Goal: Task Accomplishment & Management: Manage account settings

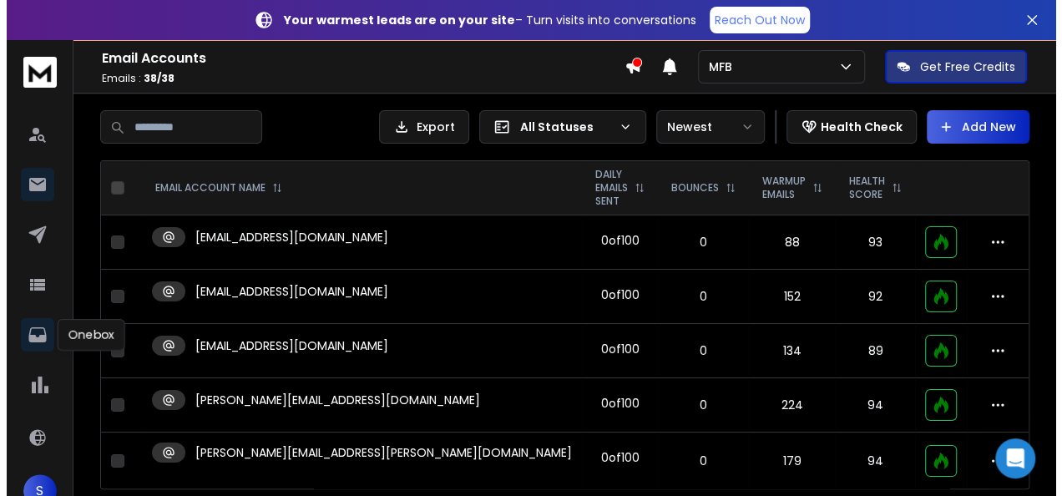
scroll to position [1793, 0]
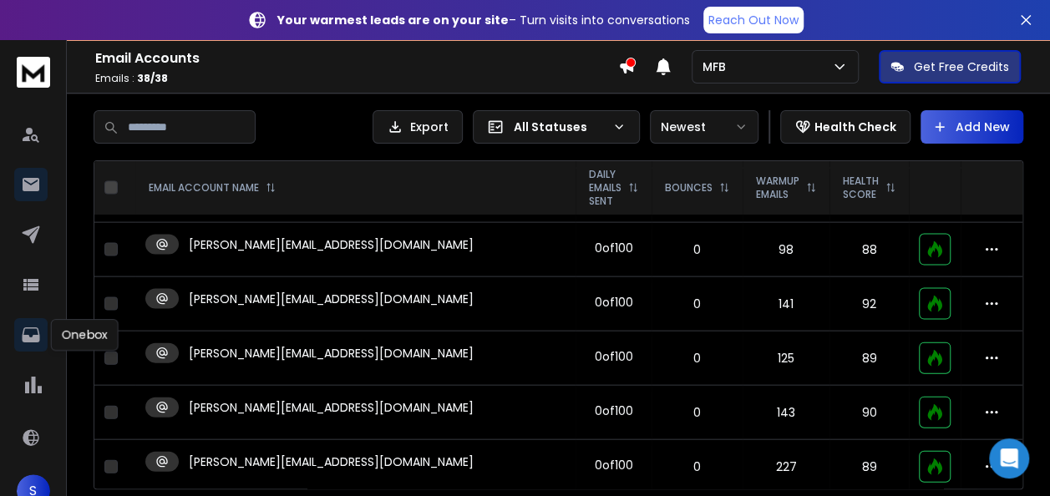
click at [33, 341] on icon at bounding box center [31, 334] width 18 height 15
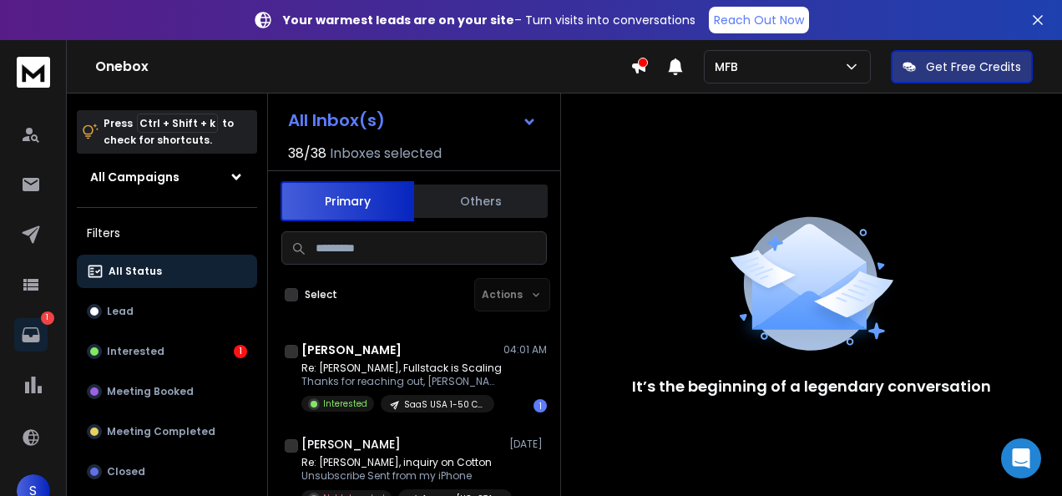
click at [355, 377] on p "Thanks for reaching out, [PERSON_NAME]—interested" at bounding box center [401, 381] width 200 height 13
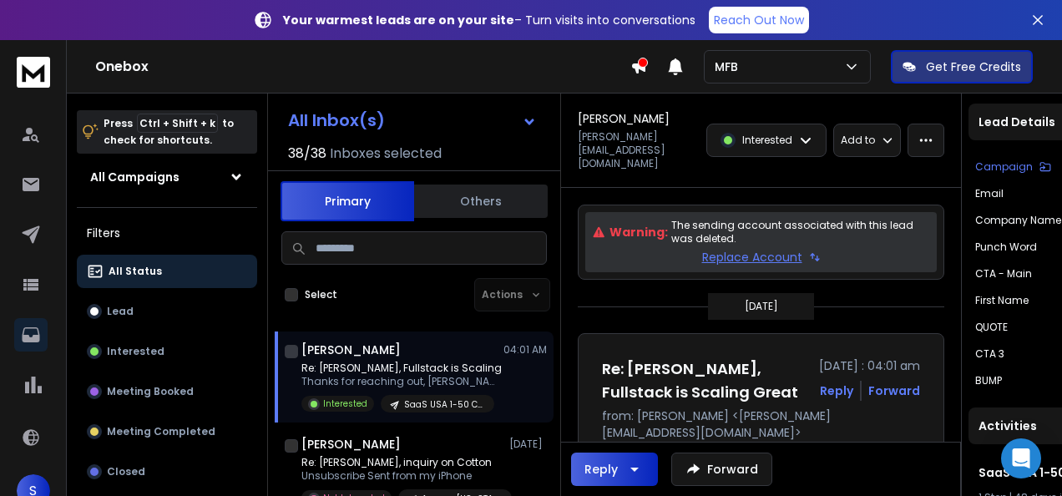
click at [770, 249] on button "Replace Account" at bounding box center [761, 257] width 119 height 17
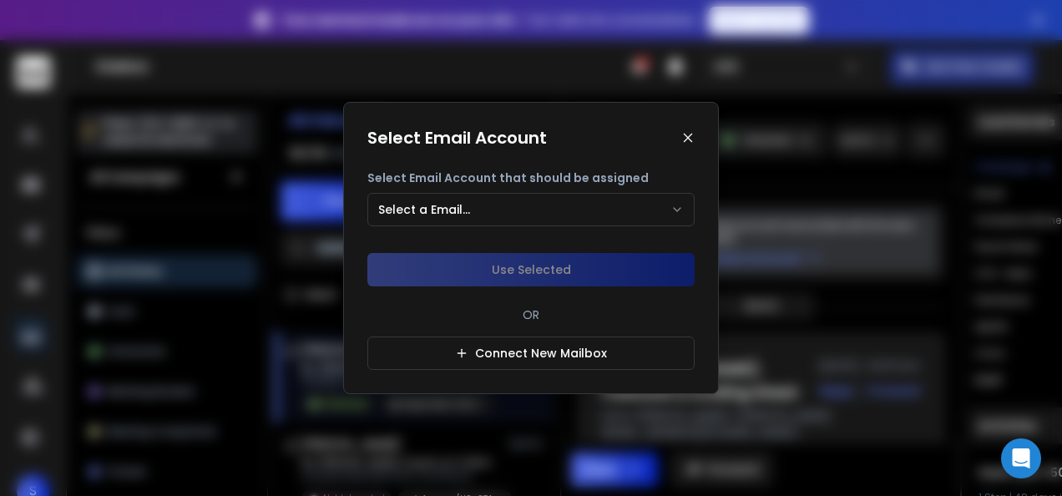
click at [644, 215] on button "Select a Email..." at bounding box center [530, 209] width 327 height 33
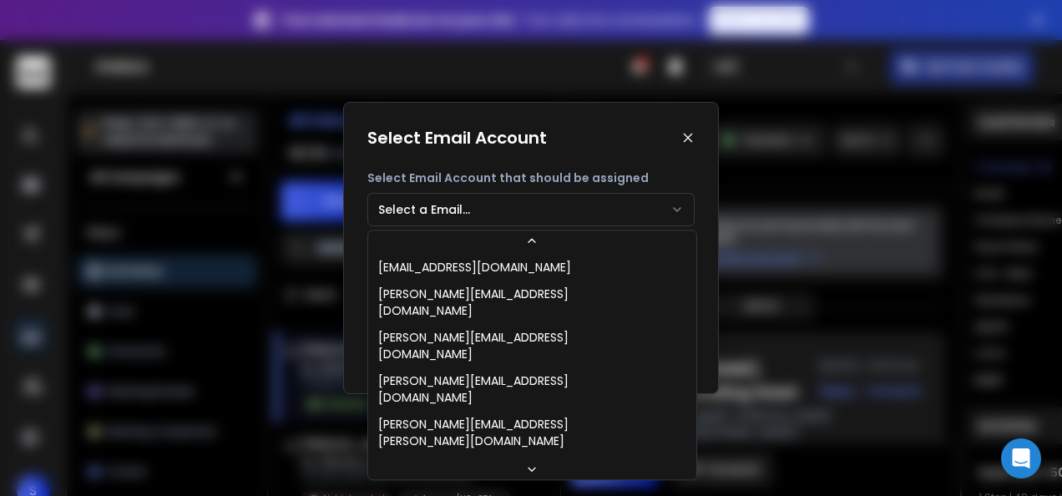
scroll to position [501, 0]
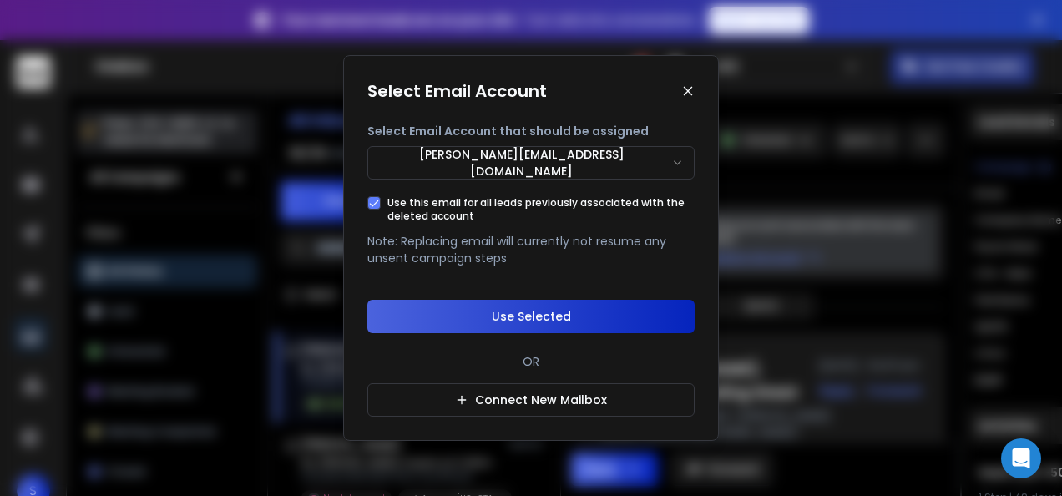
click at [597, 314] on button "Use Selected" at bounding box center [530, 316] width 327 height 33
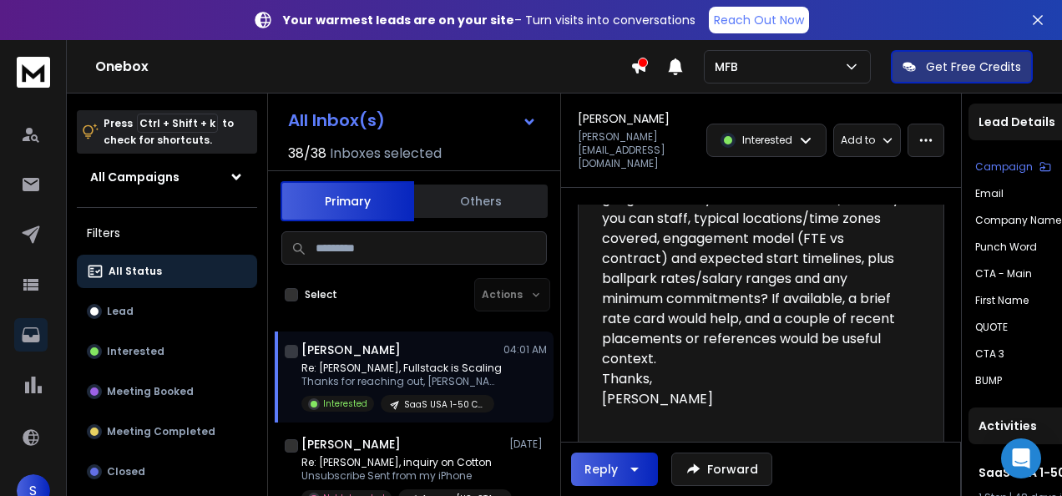
scroll to position [366, 0]
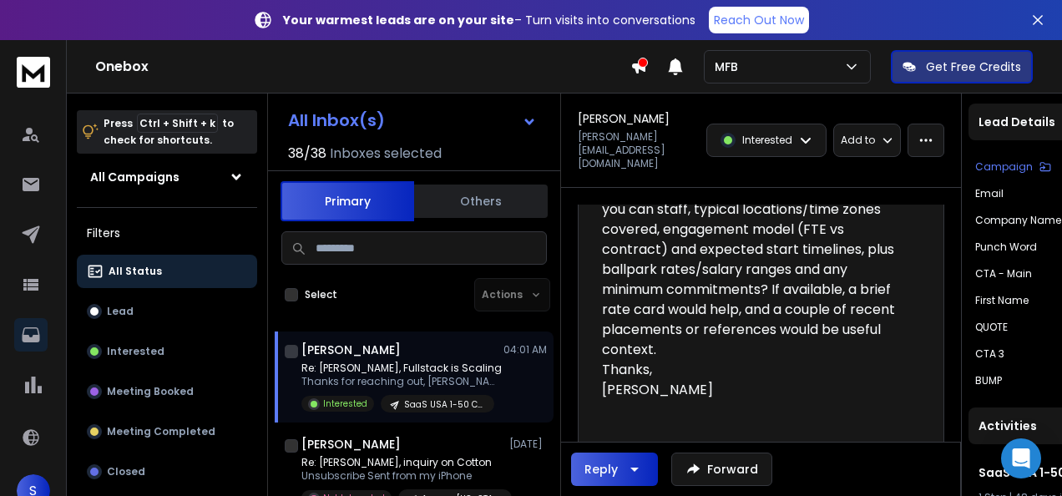
click at [810, 495] on p "View all 2 replies" at bounding box center [772, 504] width 82 height 13
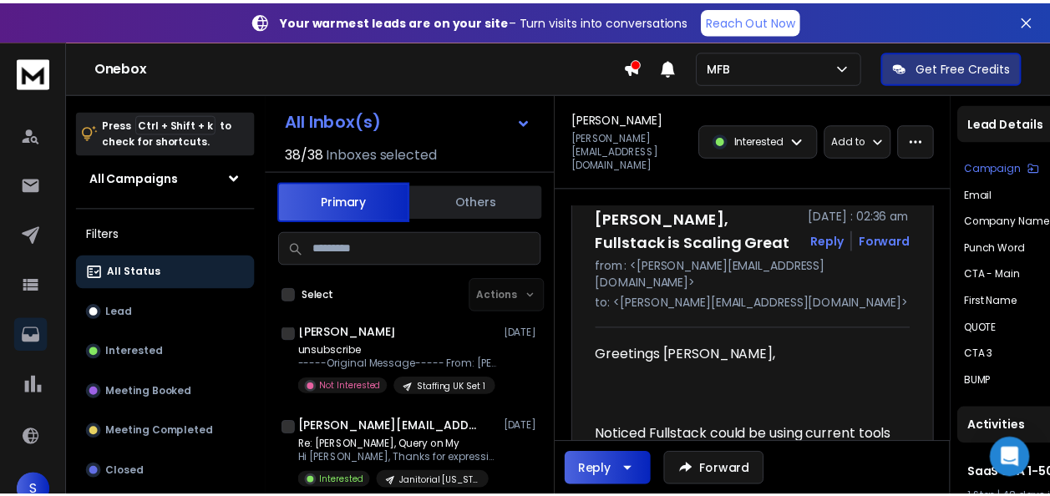
scroll to position [1169, 0]
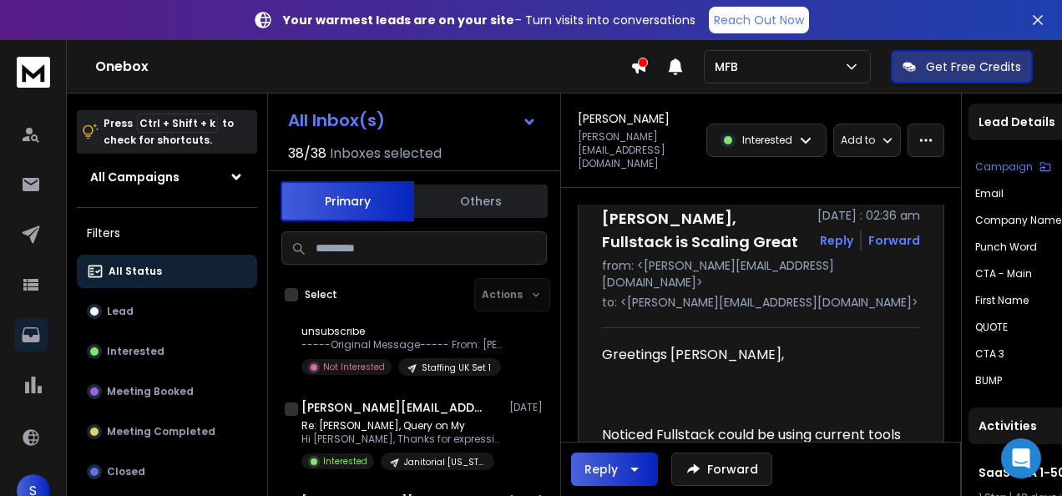
click at [394, 420] on p "Re: [PERSON_NAME], Query on My" at bounding box center [401, 425] width 200 height 13
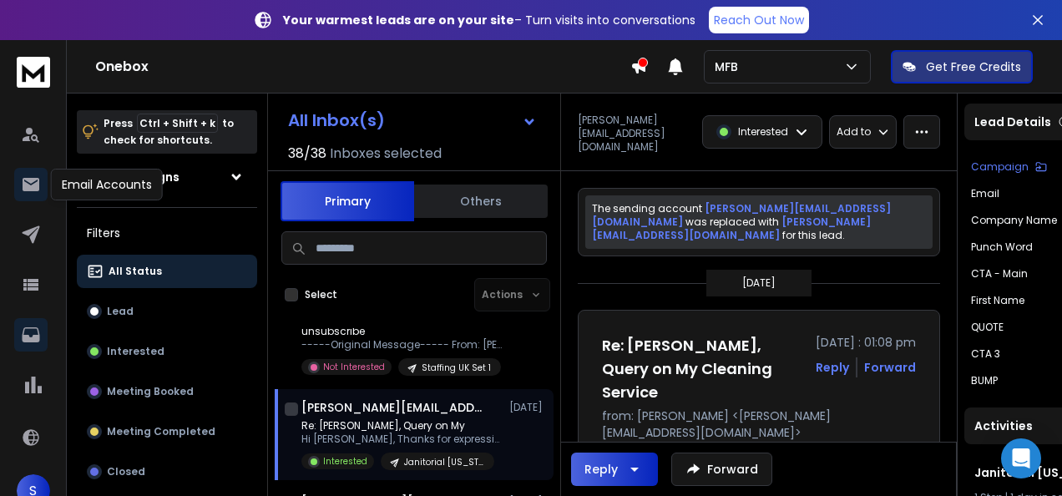
click at [32, 187] on icon at bounding box center [31, 184] width 17 height 13
